Goal: Navigation & Orientation: Find specific page/section

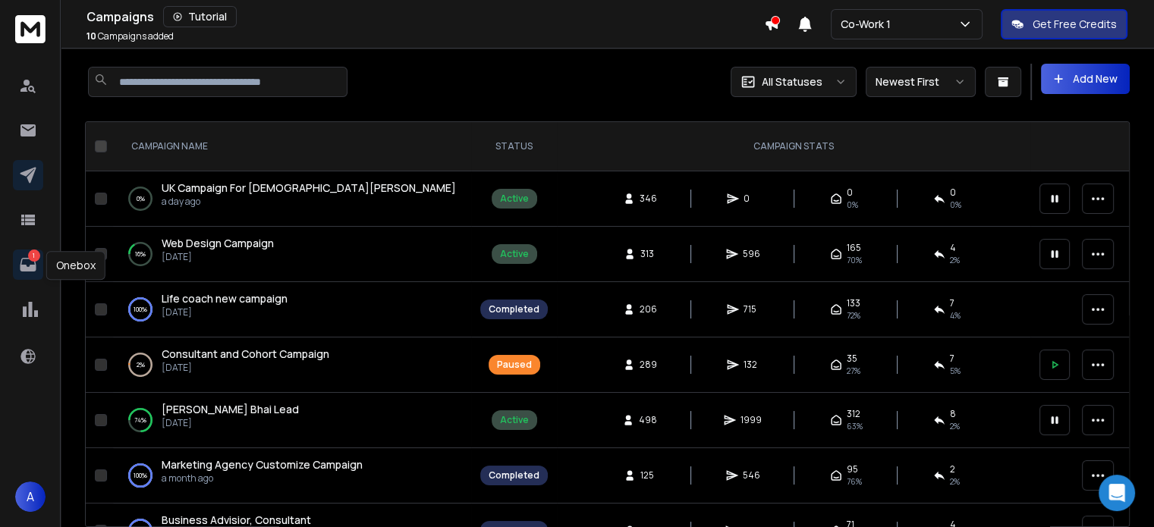
click at [23, 262] on icon at bounding box center [28, 265] width 18 height 18
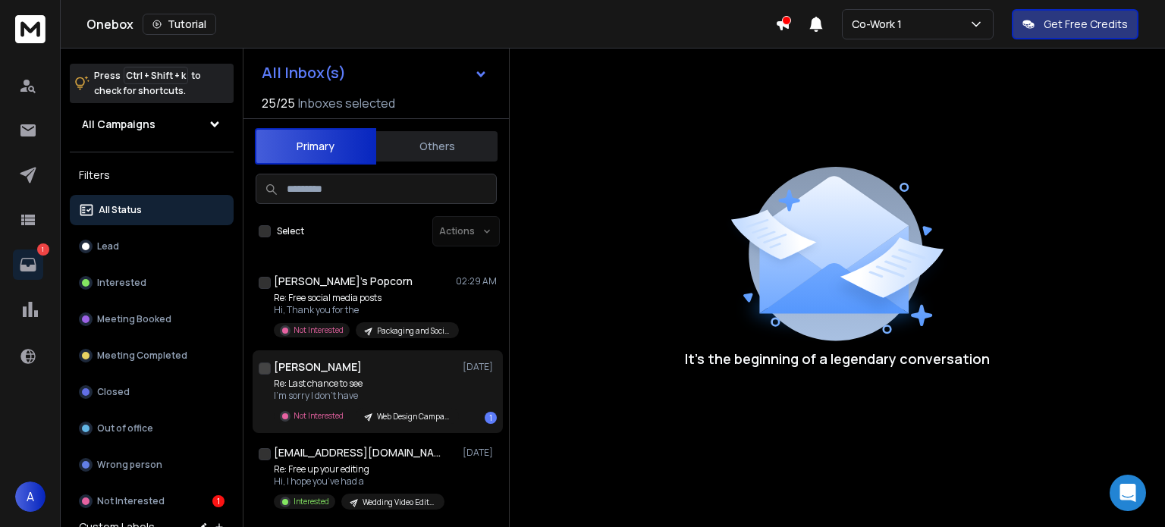
click at [403, 391] on p "I’m sorry I don’t have" at bounding box center [365, 396] width 182 height 12
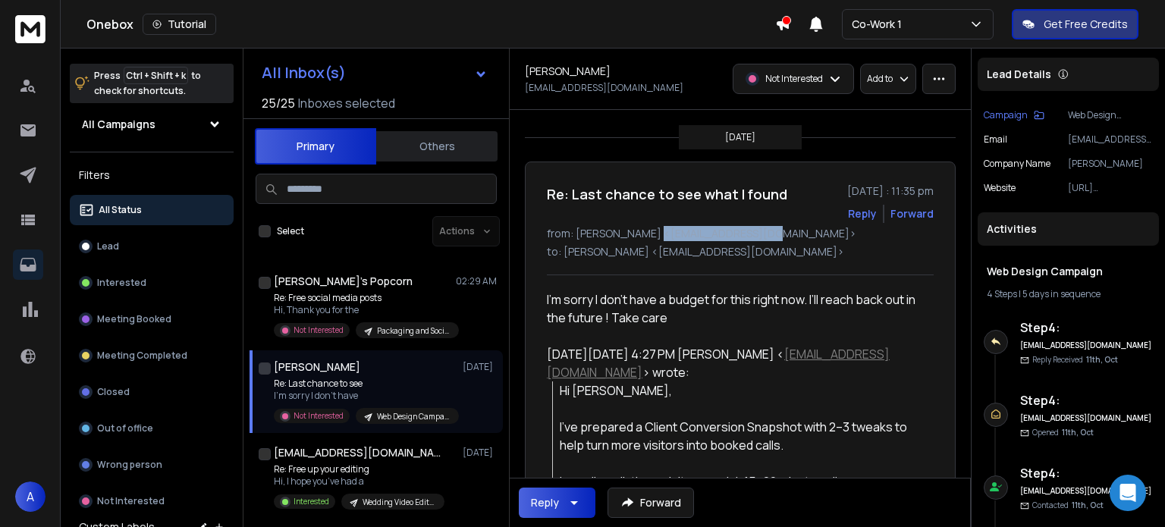
drag, startPoint x: 643, startPoint y: 231, endPoint x: 734, endPoint y: 241, distance: 91.6
click at [734, 241] on div "Re: Last chance to see what I found [DATE] : 11:35 pm Reply Forward from: [PERS…" at bounding box center [740, 222] width 387 height 76
click at [36, 174] on icon at bounding box center [28, 175] width 18 height 18
